Goal: Task Accomplishment & Management: Manage account settings

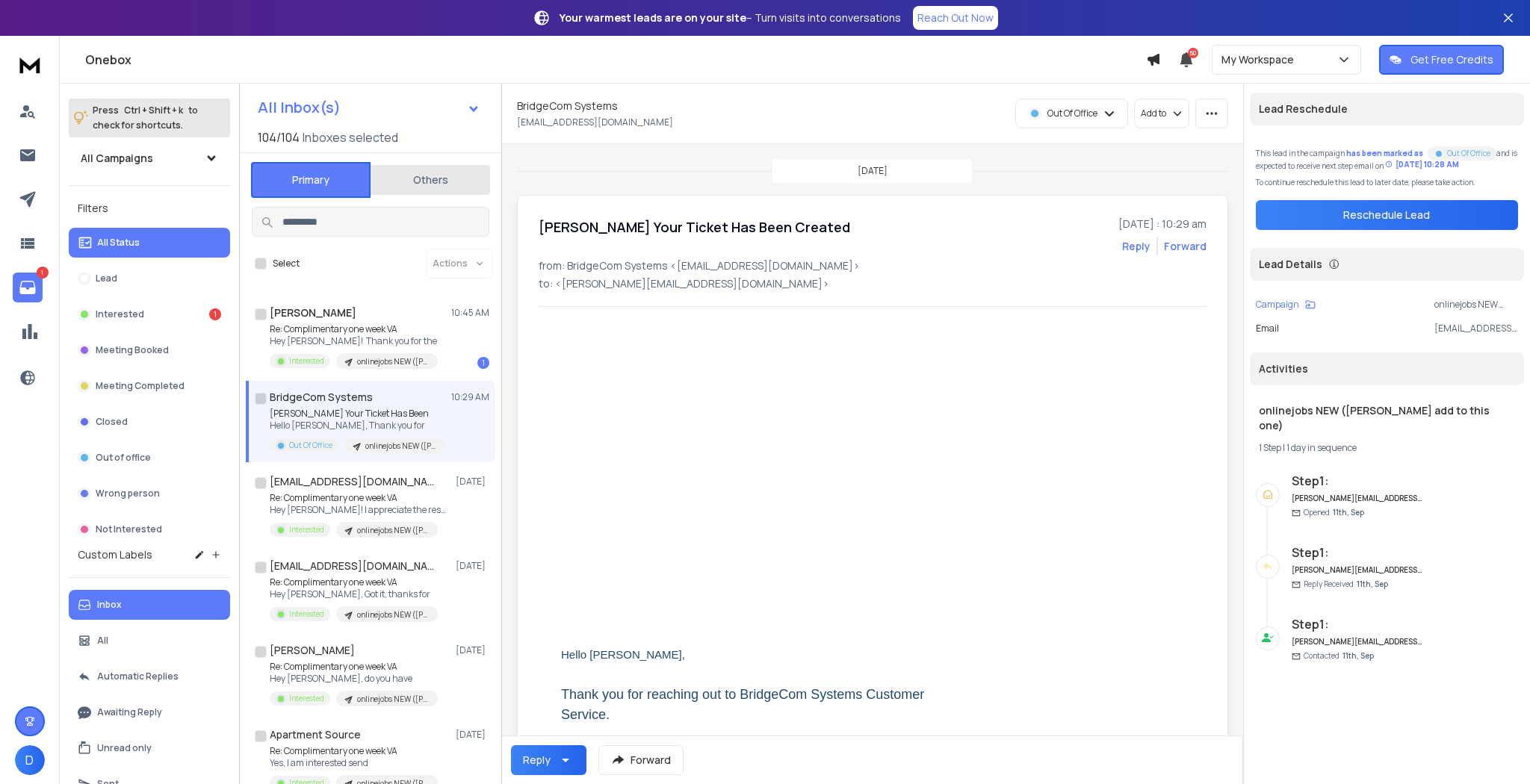
click at [266, 400] on button "button" at bounding box center [261, 399] width 12 height 12
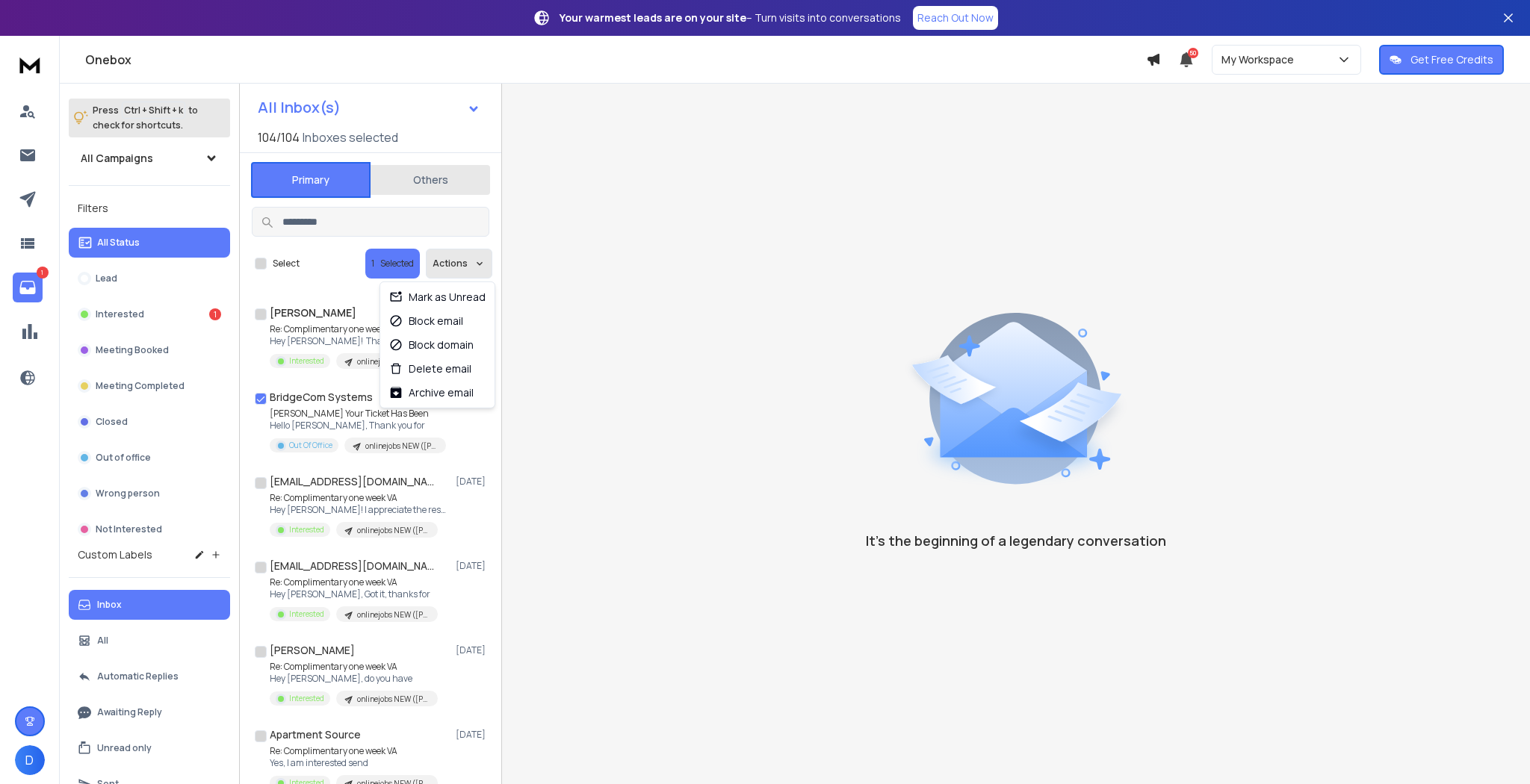
click at [447, 260] on p "Actions" at bounding box center [450, 264] width 35 height 12
click at [441, 394] on div "Archive email" at bounding box center [431, 392] width 84 height 15
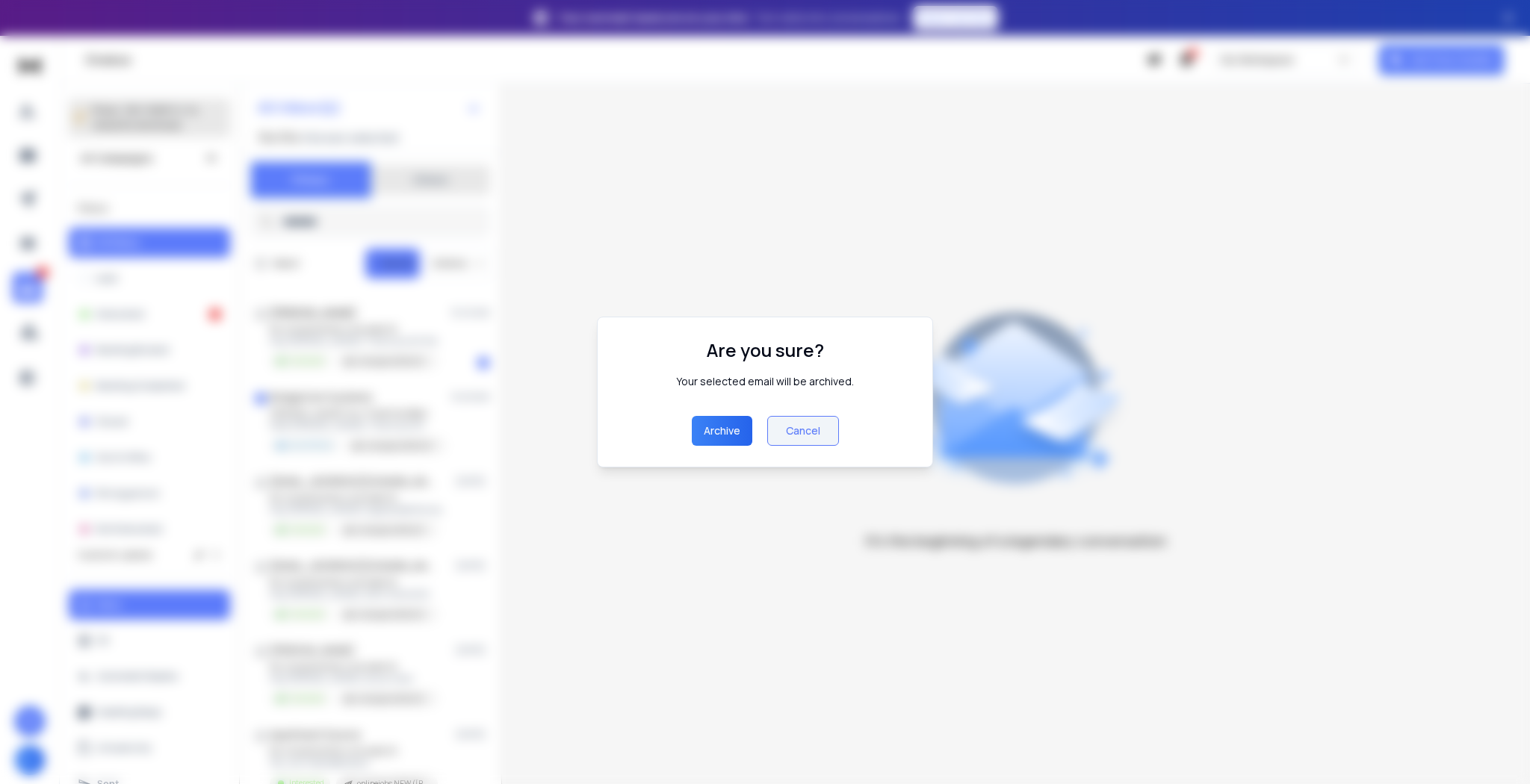
click at [732, 433] on p "archive" at bounding box center [722, 431] width 37 height 15
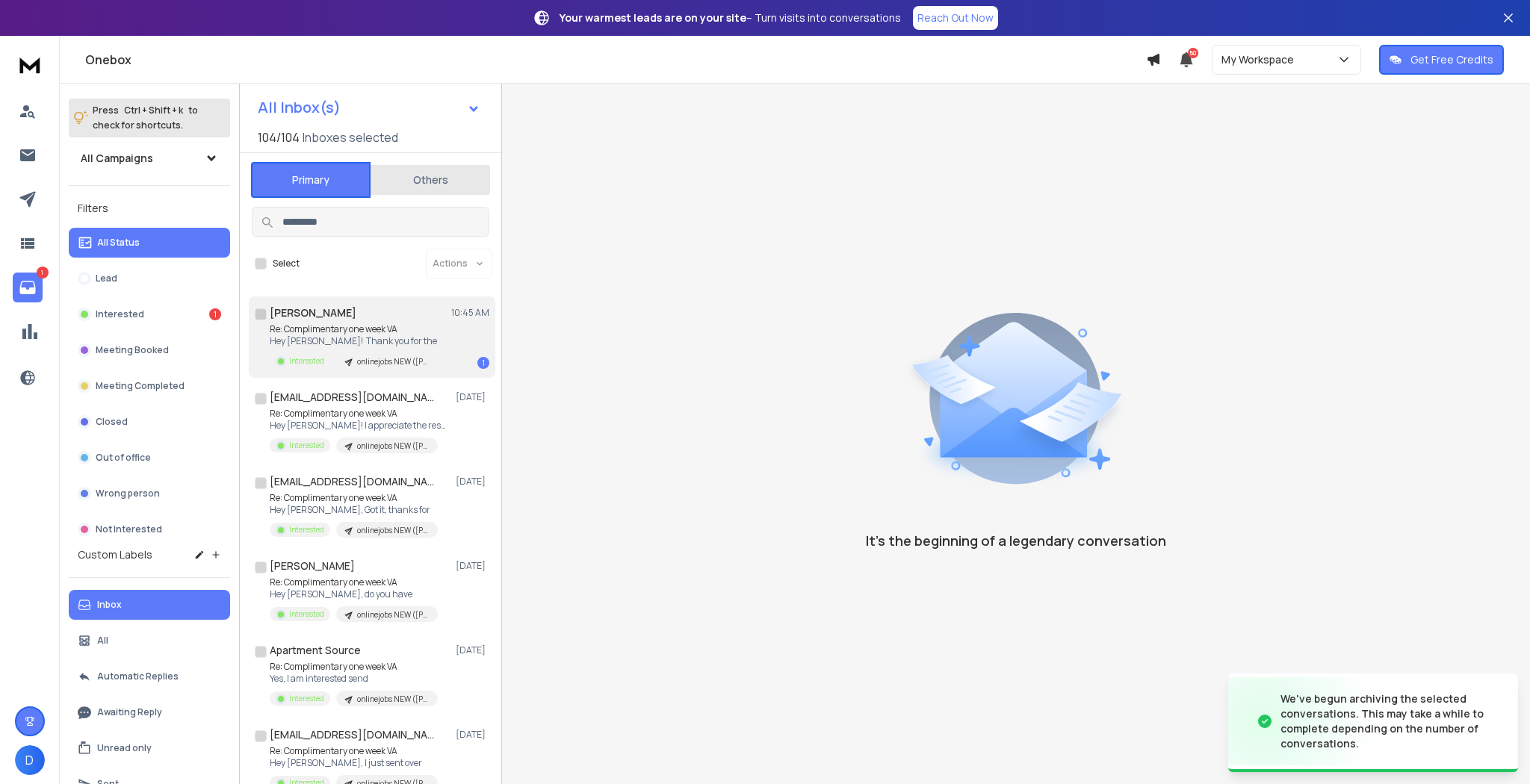
click at [403, 328] on p "Re: Complimentary one week VA" at bounding box center [354, 329] width 168 height 12
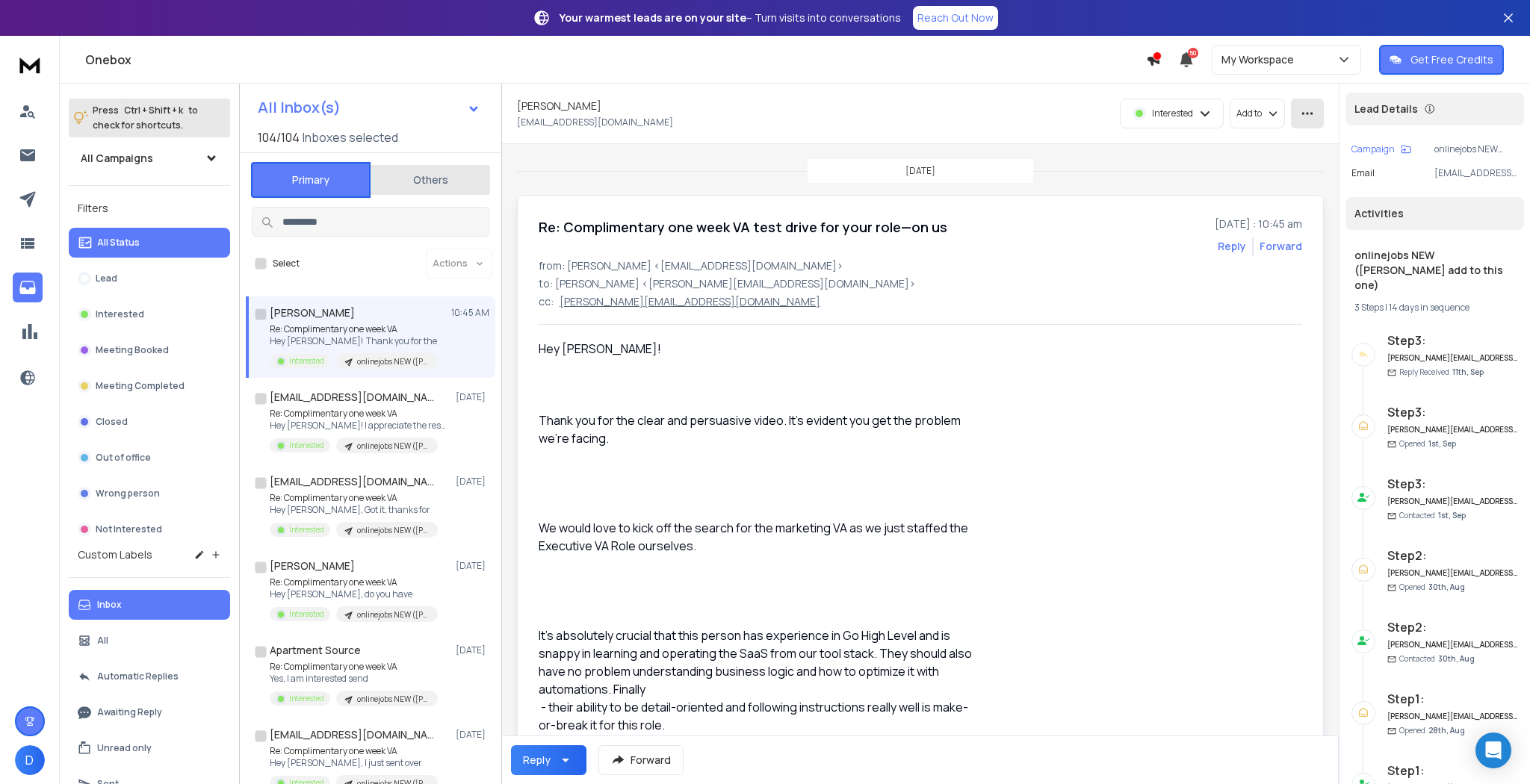
click at [1307, 111] on icon "button" at bounding box center [1307, 113] width 13 height 13
click at [1285, 149] on div "Mark as unread" at bounding box center [1268, 147] width 95 height 15
